Goal: Find specific page/section: Find specific page/section

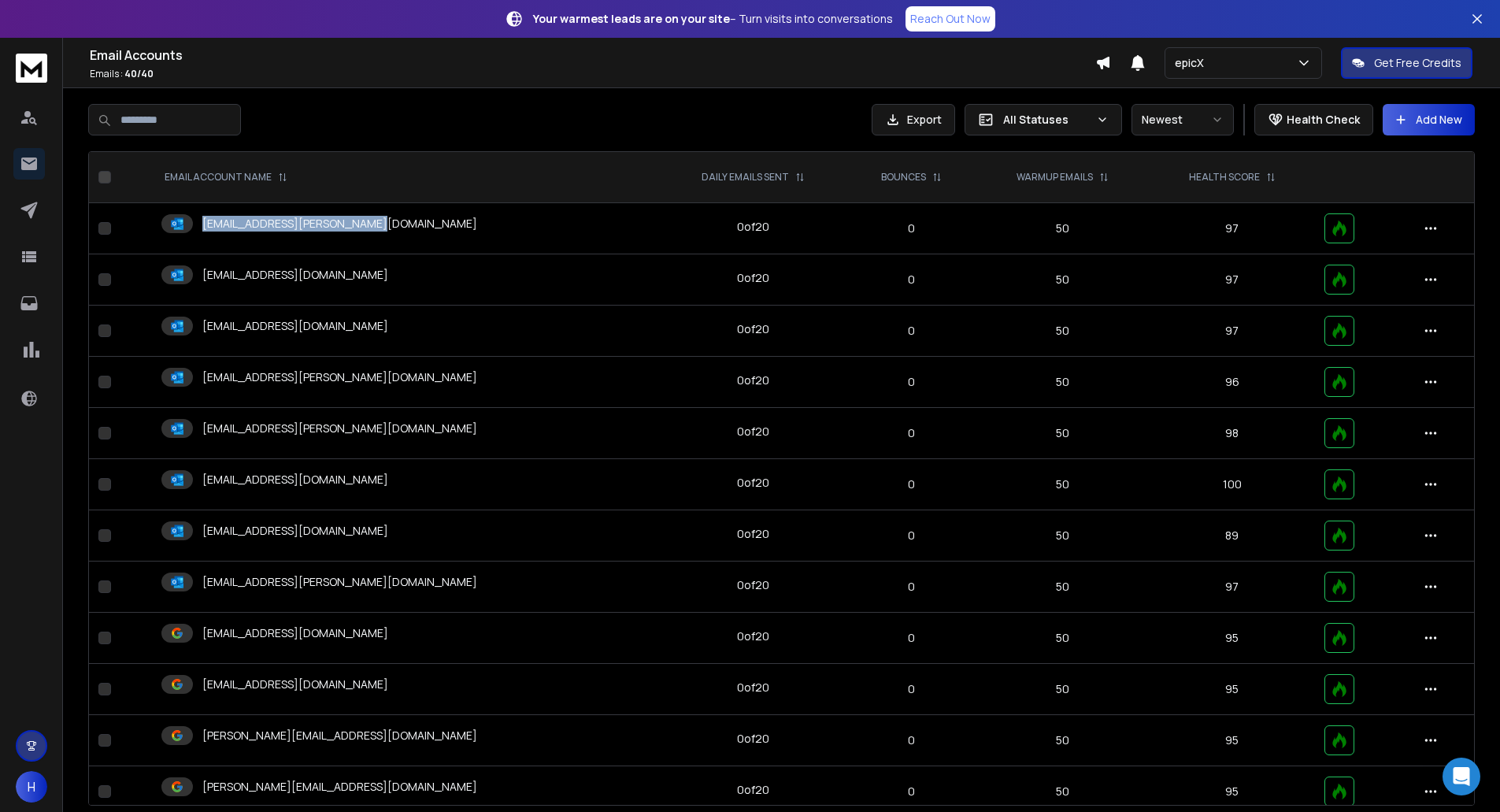
click at [202, 217] on div "[EMAIL_ADDRESS][PERSON_NAME][DOMAIN_NAME]" at bounding box center [405, 224] width 487 height 19
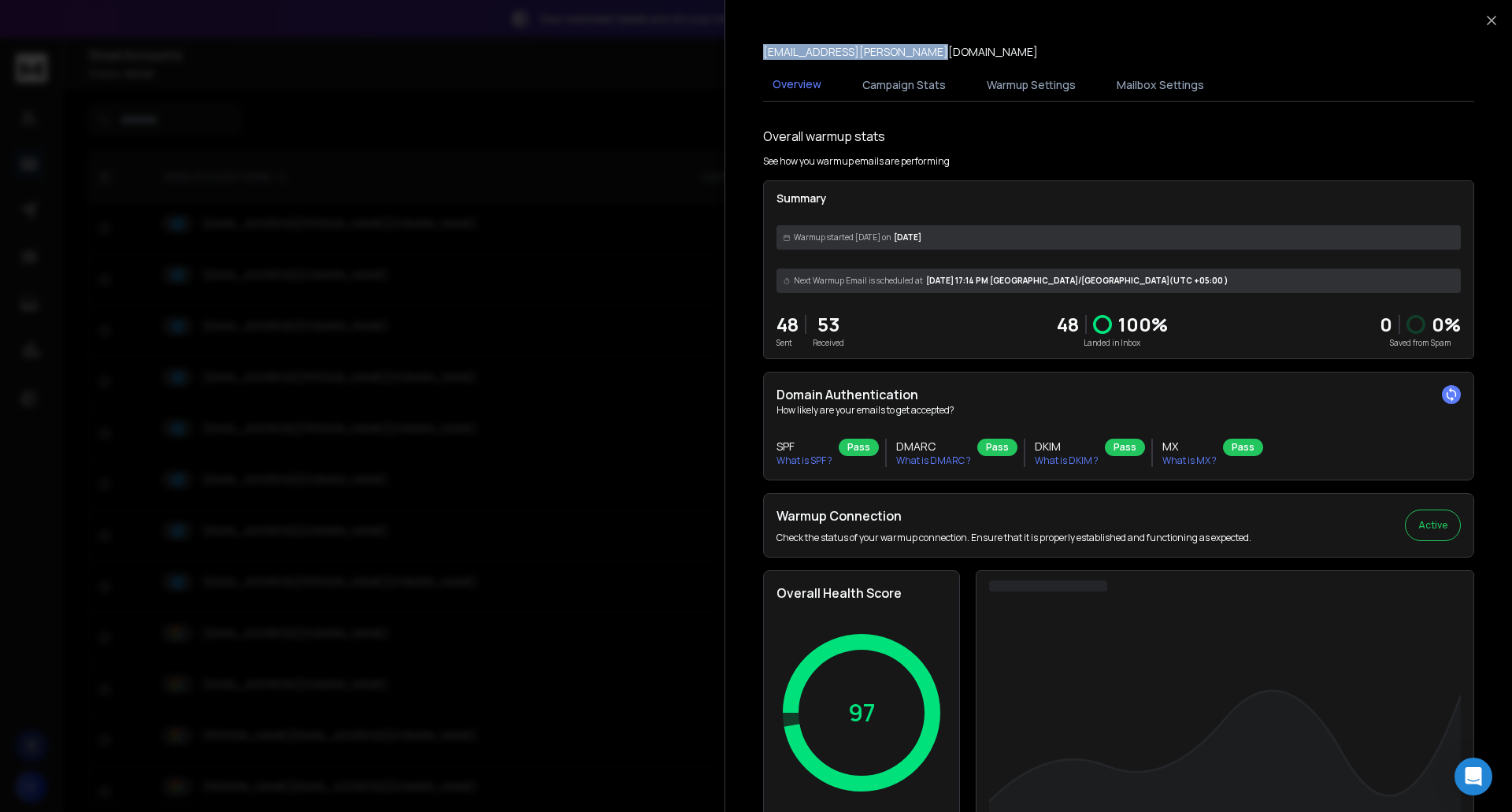
drag, startPoint x: 919, startPoint y: 52, endPoint x: 755, endPoint y: 52, distance: 164.0
click at [755, 52] on div "[EMAIL_ADDRESS][PERSON_NAME][DOMAIN_NAME] Overview Campaign Stats Warmup Settin…" at bounding box center [1118, 642] width 749 height 1246
copy p "[EMAIL_ADDRESS][PERSON_NAME][DOMAIN_NAME]"
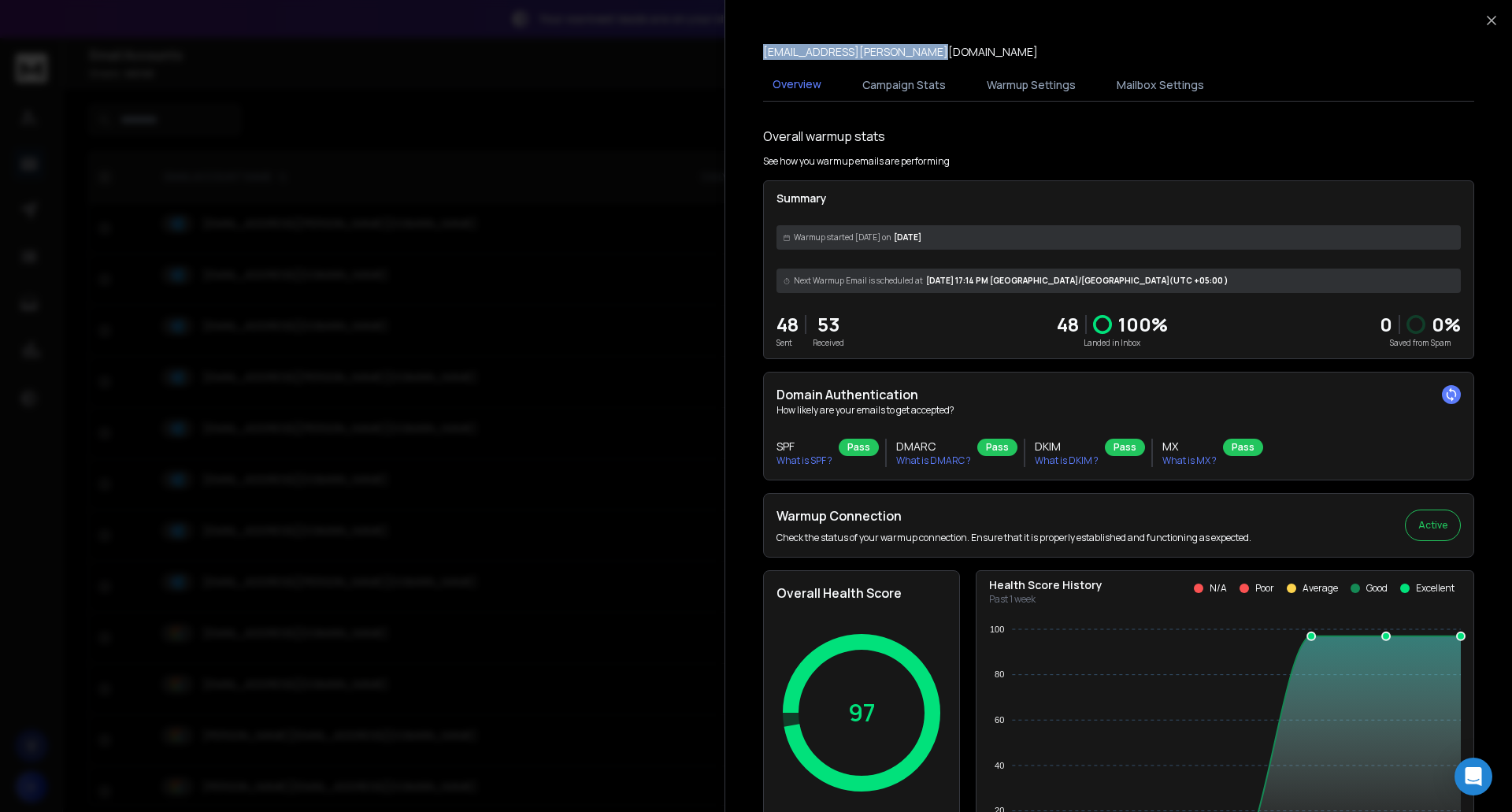
copy p "[EMAIL_ADDRESS][PERSON_NAME][DOMAIN_NAME]"
click at [516, 150] on div at bounding box center [756, 406] width 1512 height 812
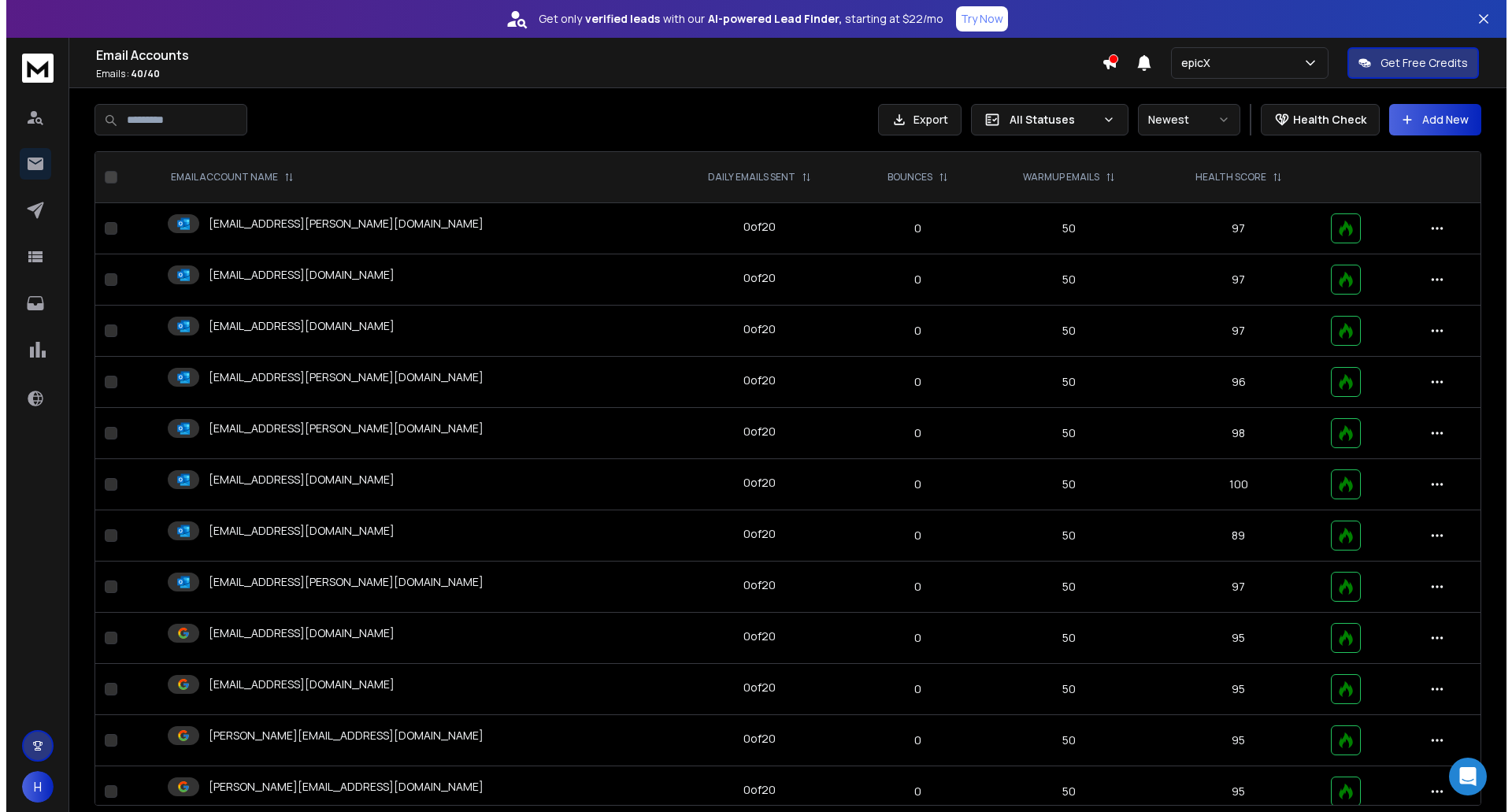
scroll to position [79, 0]
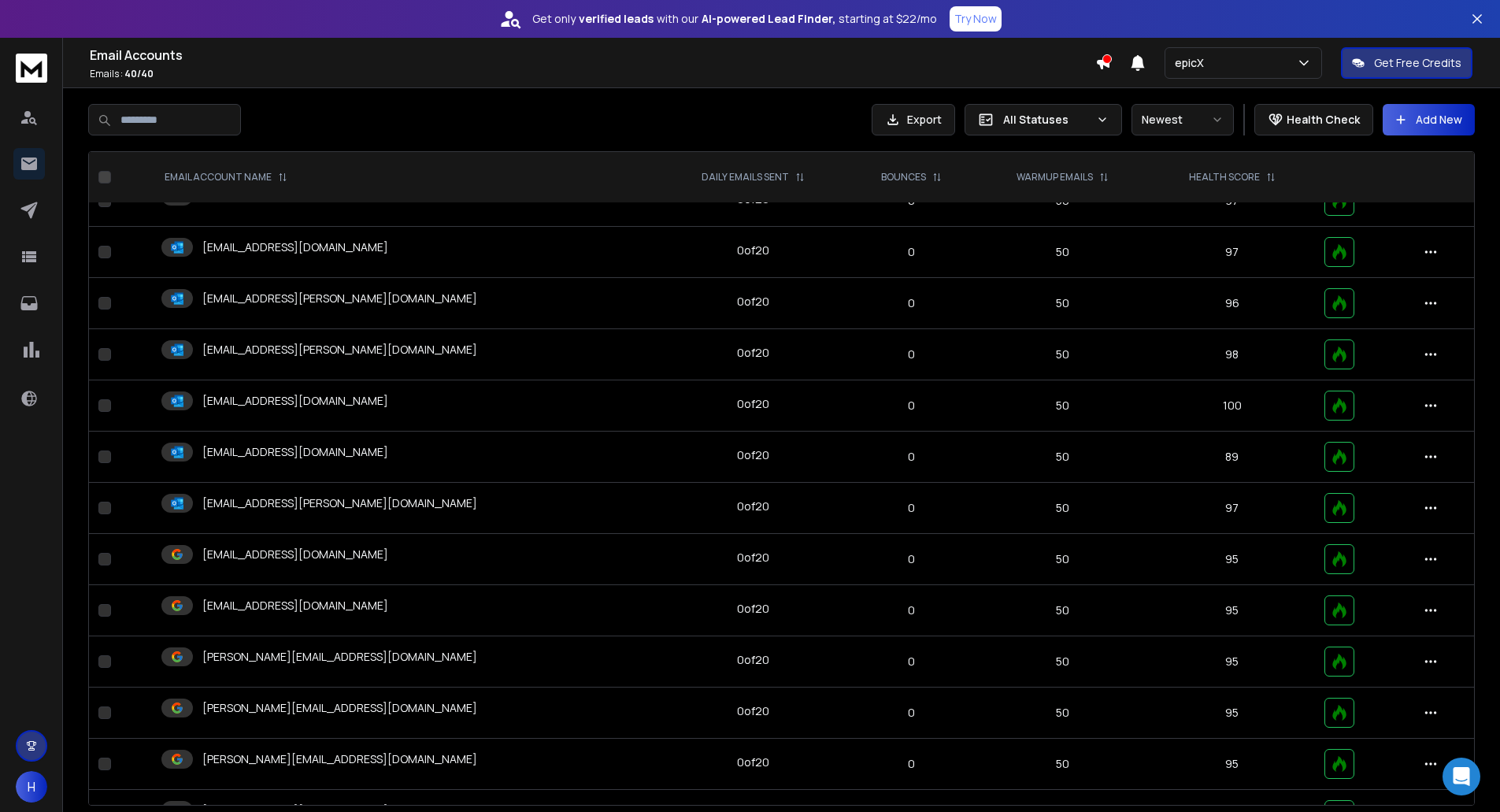
click at [531, 457] on div "[EMAIL_ADDRESS][DOMAIN_NAME]" at bounding box center [405, 452] width 487 height 19
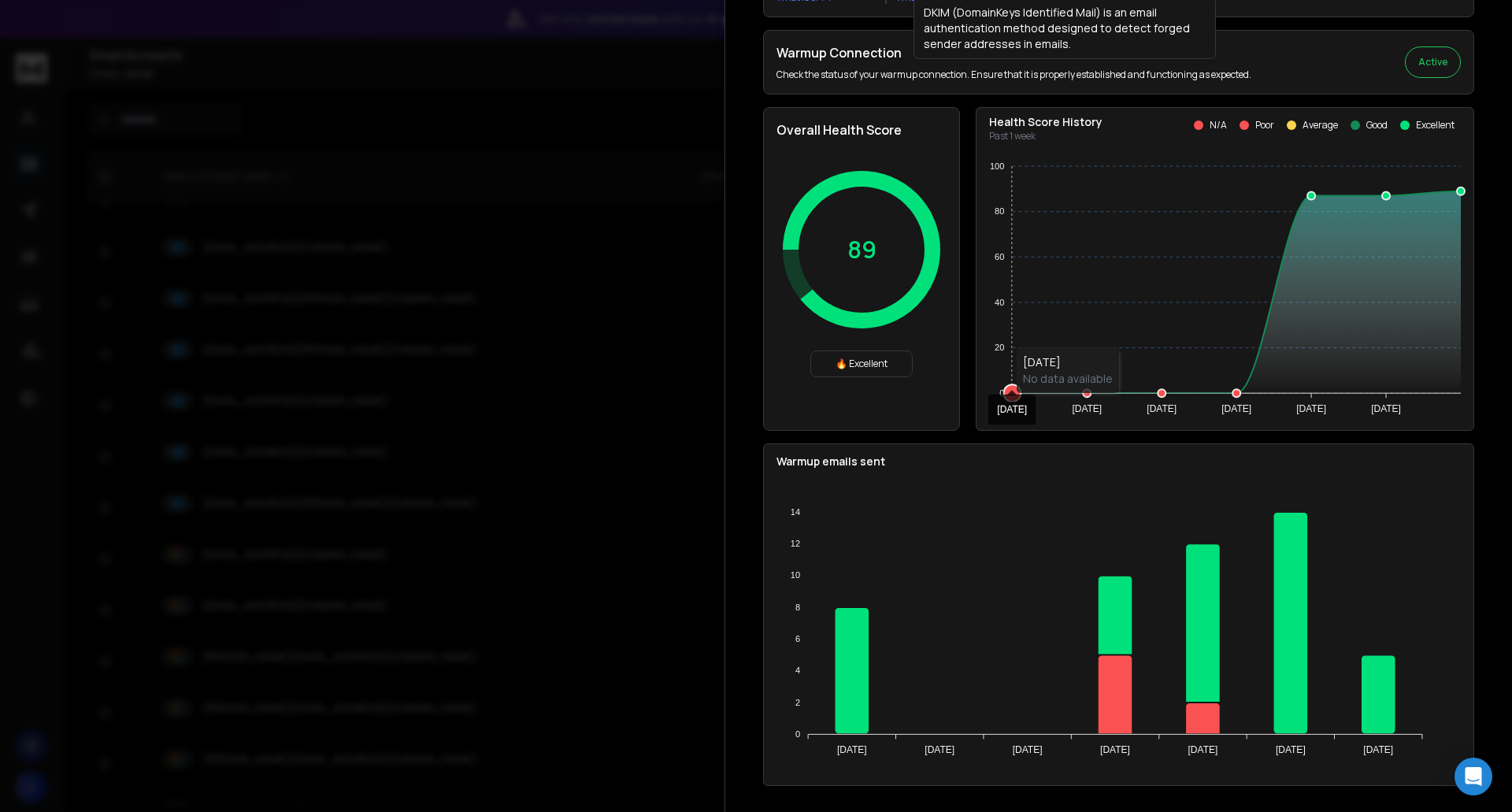
scroll to position [472, 0]
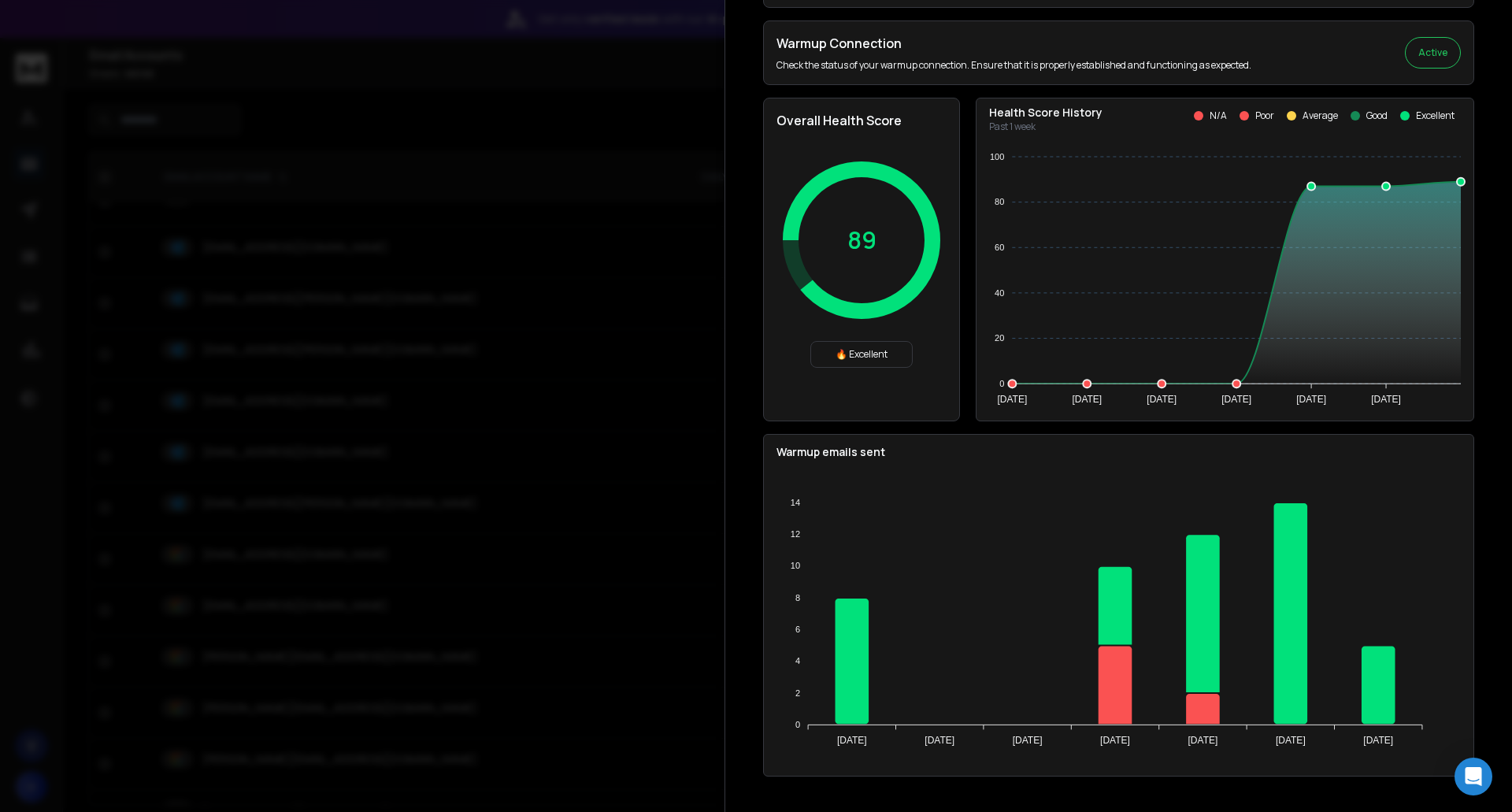
click at [487, 400] on div at bounding box center [756, 406] width 1512 height 812
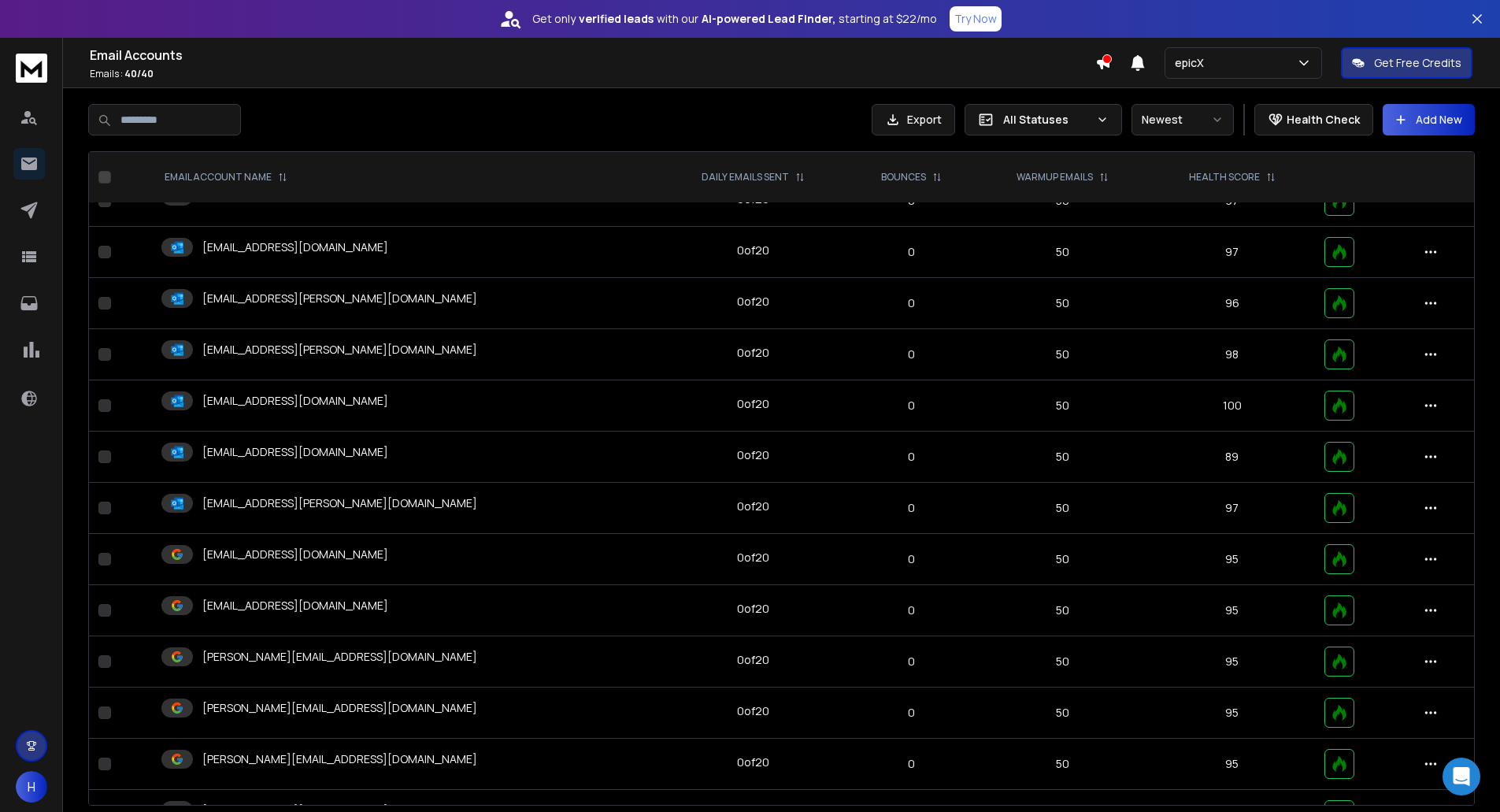
scroll to position [157, 0]
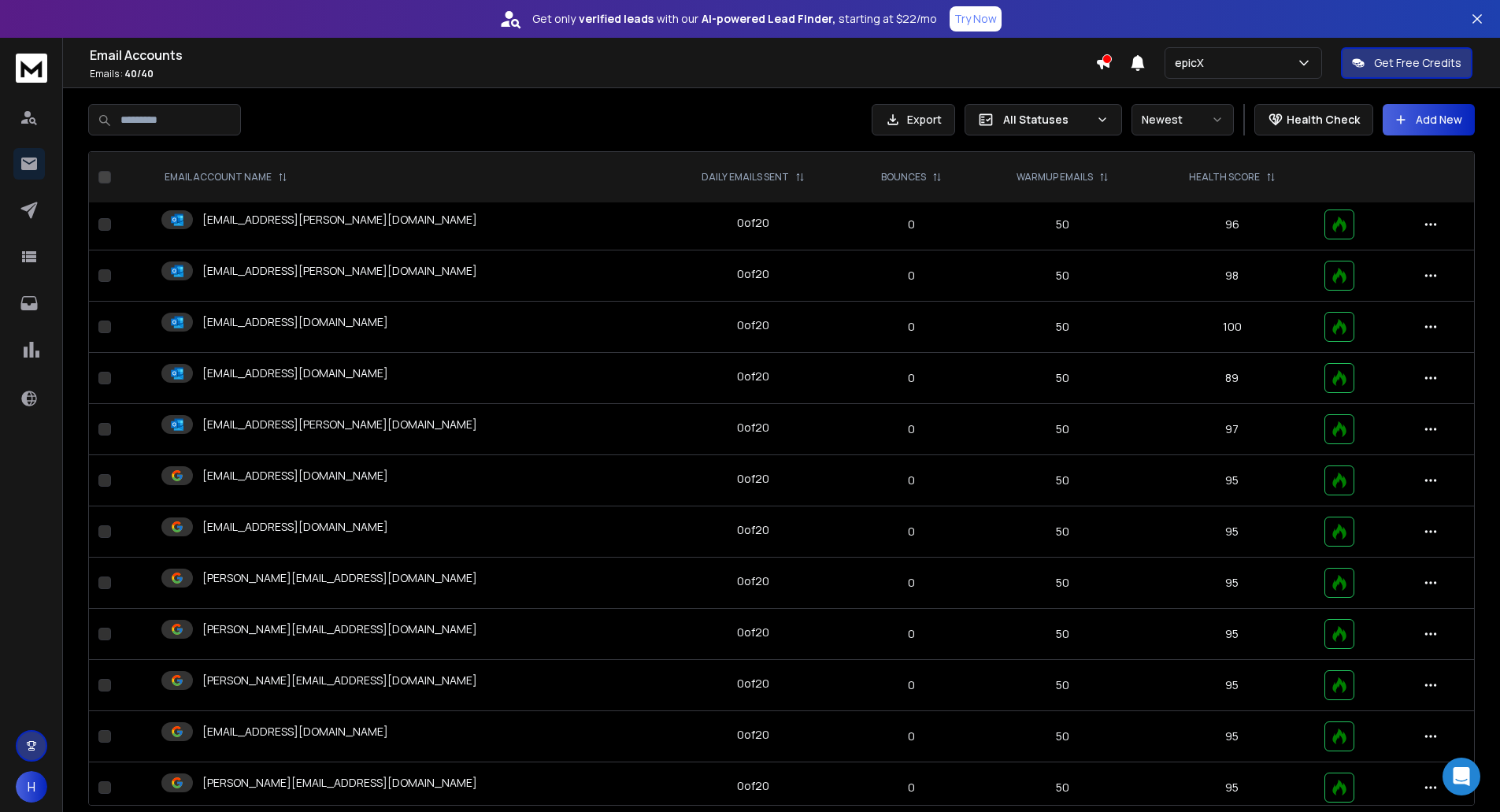
click at [533, 368] on div "[EMAIL_ADDRESS][DOMAIN_NAME]" at bounding box center [405, 374] width 487 height 19
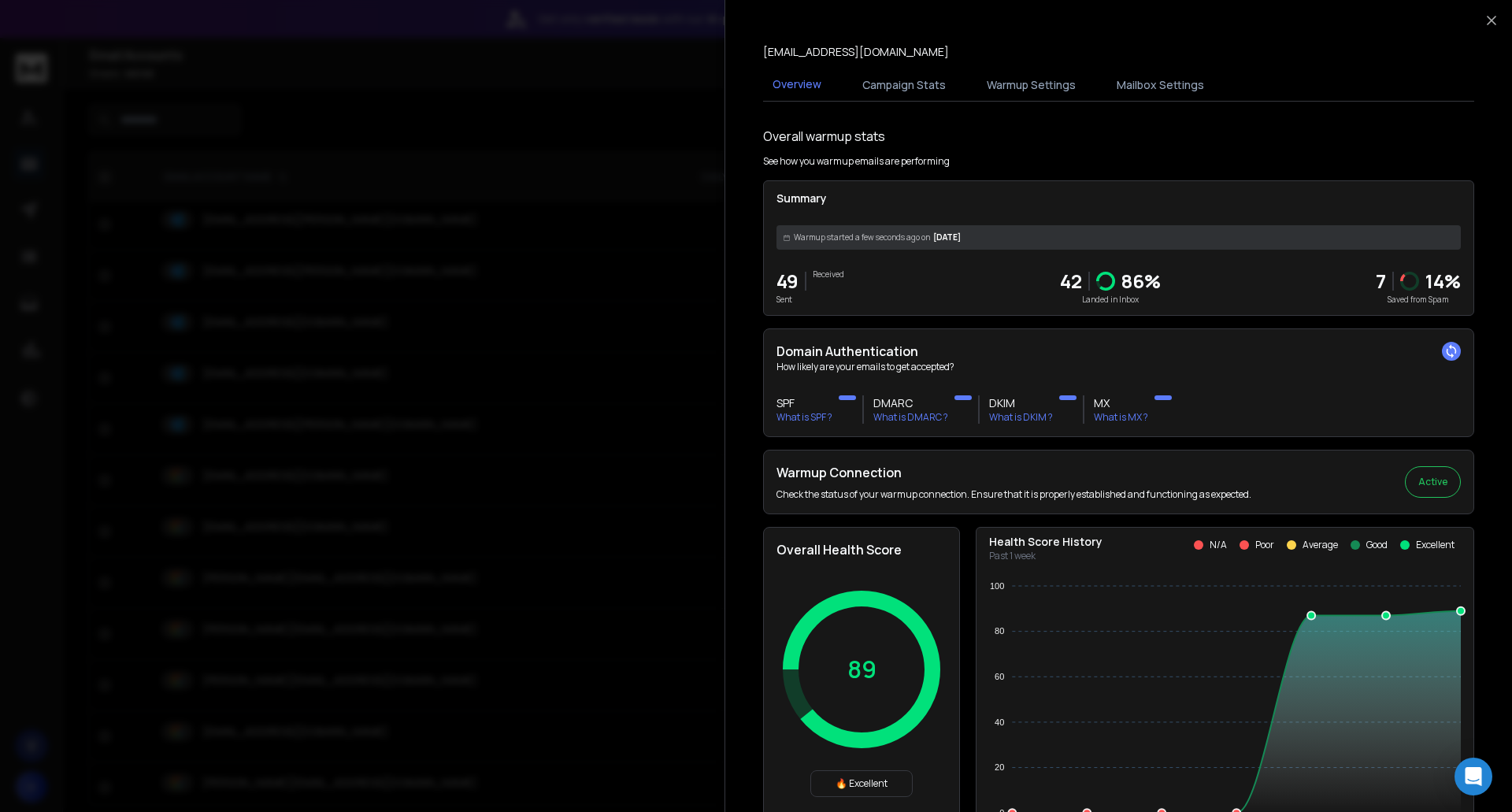
click at [533, 368] on div at bounding box center [756, 406] width 1512 height 812
